Goal: Information Seeking & Learning: Check status

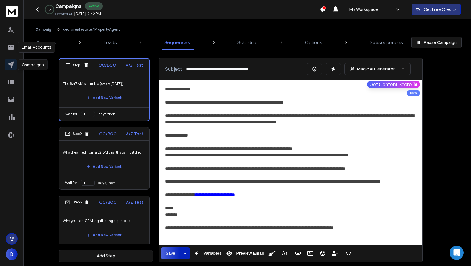
click at [10, 67] on icon at bounding box center [10, 64] width 7 height 7
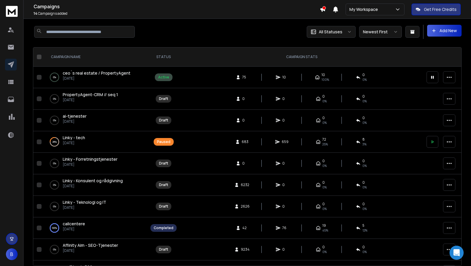
click at [192, 77] on div "75 10 10 100 % 0 0 %" at bounding box center [302, 76] width 236 height 9
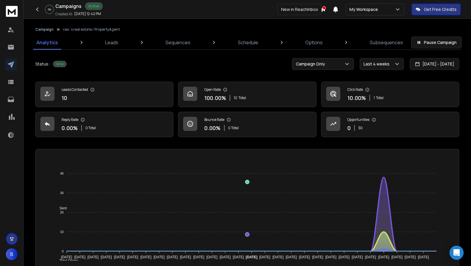
click at [325, 9] on icon at bounding box center [323, 9] width 5 height 5
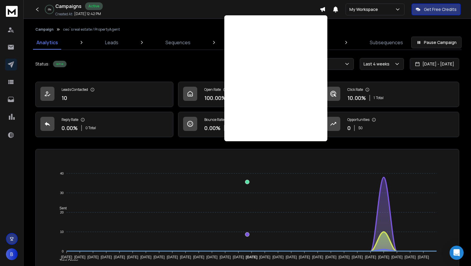
click at [197, 21] on div "Campaign ceo`s real estate / PropertyAgent Analytics Leads Sequences Schedule O…" at bounding box center [248, 193] width 448 height 349
